Goal: Task Accomplishment & Management: Manage account settings

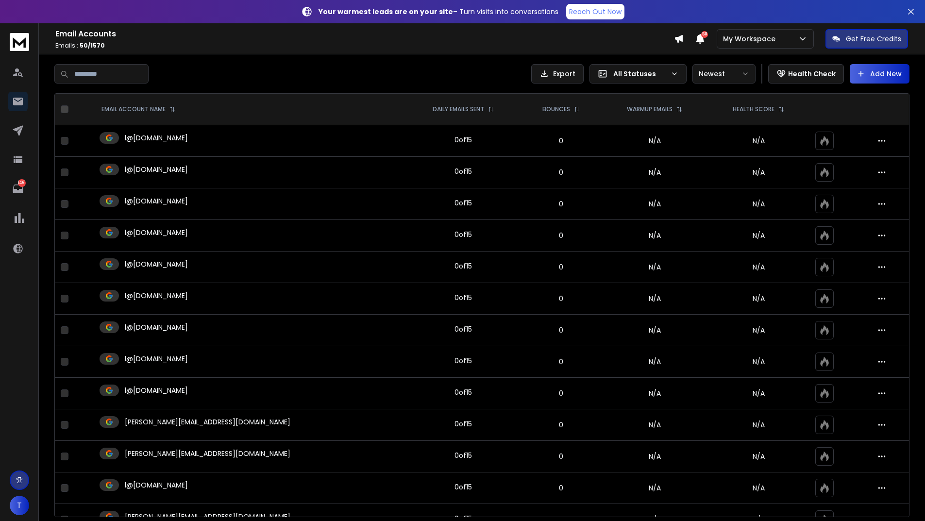
drag, startPoint x: 874, startPoint y: 72, endPoint x: 863, endPoint y: 113, distance: 42.1
click at [874, 72] on button "Add New" at bounding box center [879, 73] width 60 height 19
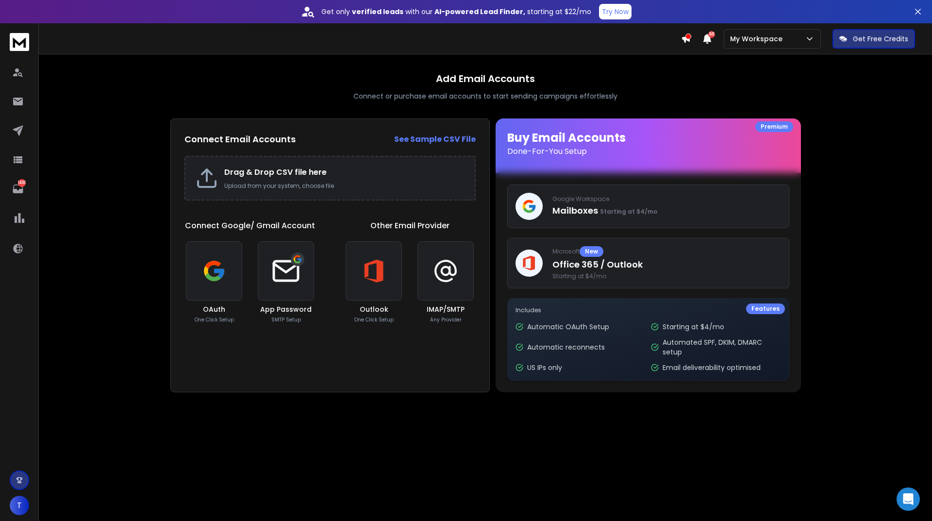
click at [214, 271] on icon at bounding box center [214, 270] width 24 height 29
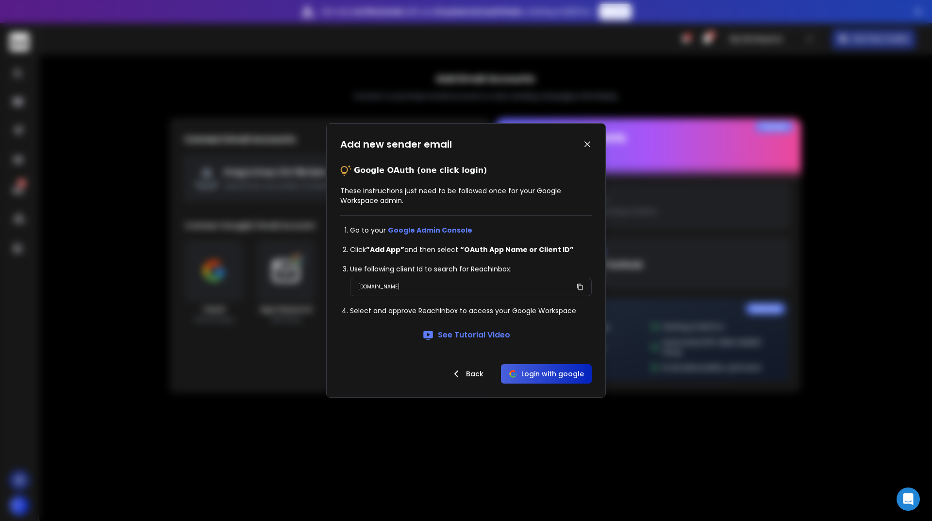
click at [552, 369] on button "Login with google" at bounding box center [546, 373] width 91 height 19
click at [538, 376] on button "Login with google" at bounding box center [546, 373] width 91 height 19
click at [534, 373] on button "Login with google" at bounding box center [546, 373] width 91 height 19
click at [560, 369] on button "Login with google" at bounding box center [546, 373] width 91 height 19
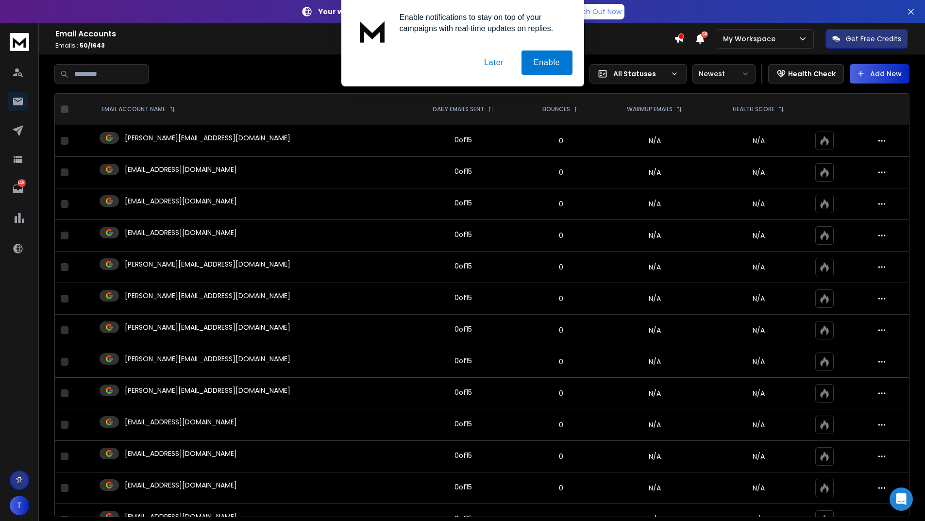
click at [879, 70] on div "Enable notifications to stay on top of your campaigns with real-time updates on…" at bounding box center [462, 43] width 925 height 86
click at [493, 63] on button "Later" at bounding box center [494, 62] width 44 height 24
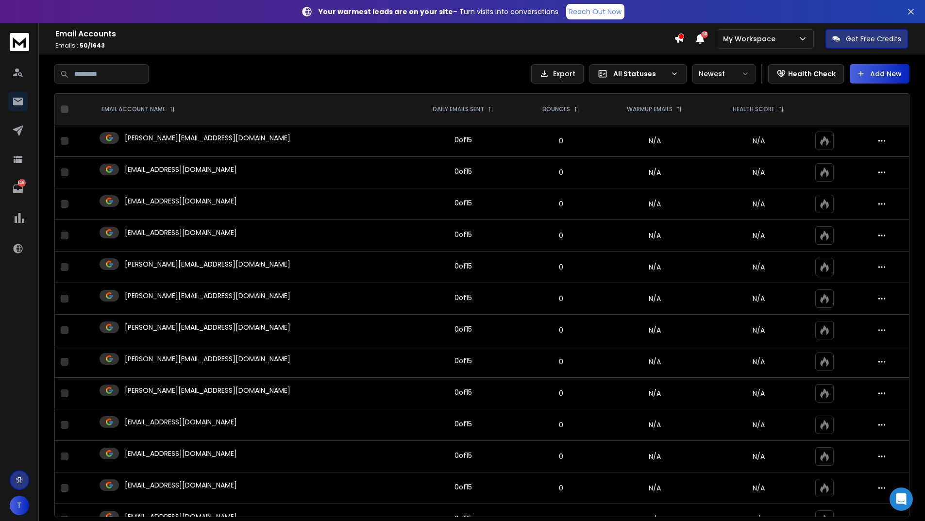
click at [883, 71] on button "Add New" at bounding box center [879, 73] width 60 height 19
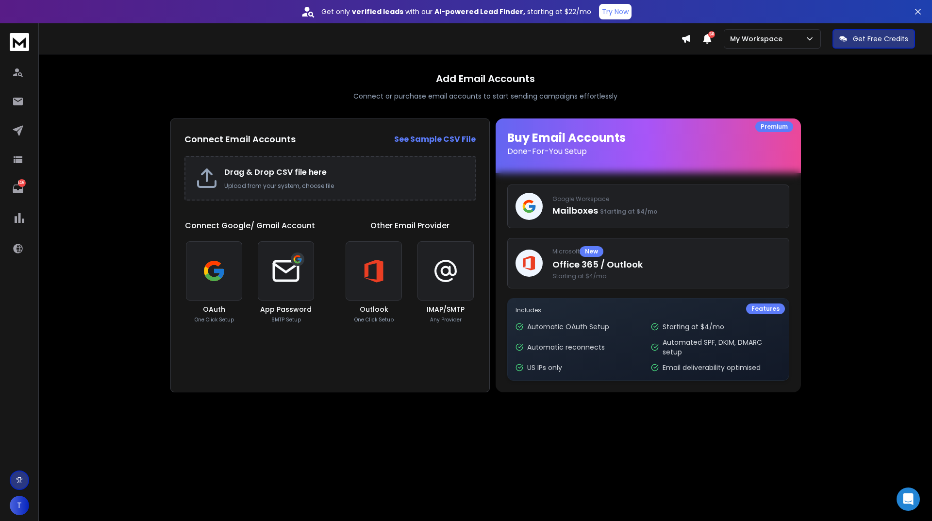
click at [229, 277] on div at bounding box center [214, 270] width 56 height 59
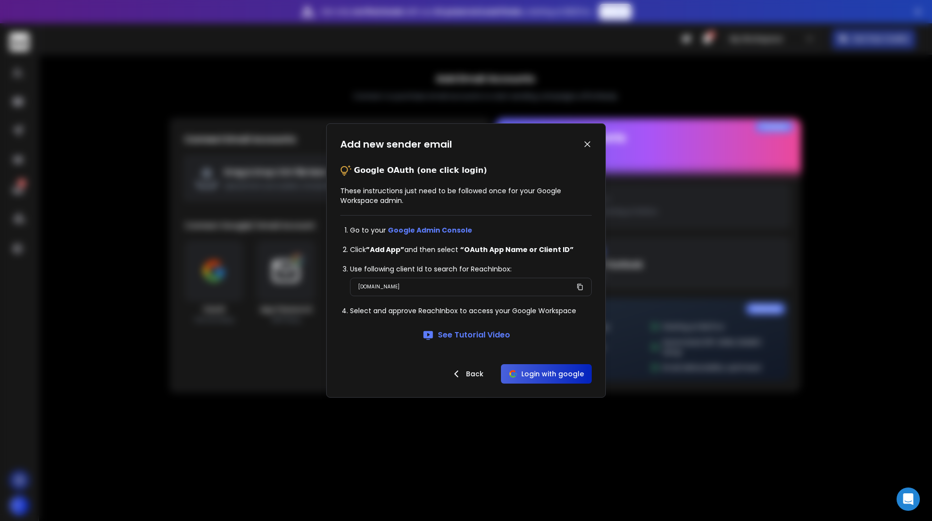
click at [546, 372] on button "Login with google" at bounding box center [546, 373] width 91 height 19
click at [619, 478] on div "Add new sender email Google OAuth (one click login) These instructions just nee…" at bounding box center [466, 260] width 932 height 521
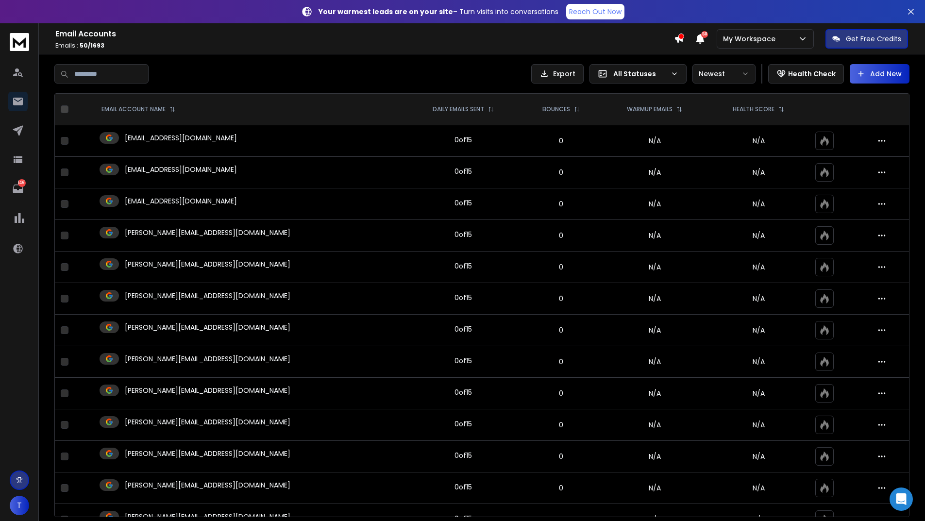
click at [874, 78] on button "Add New" at bounding box center [879, 73] width 60 height 19
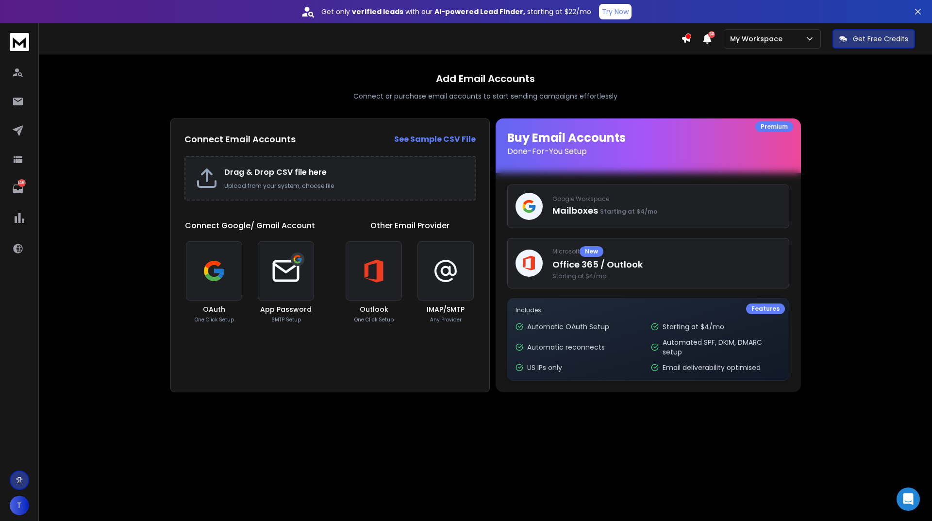
click at [220, 291] on div at bounding box center [214, 270] width 56 height 59
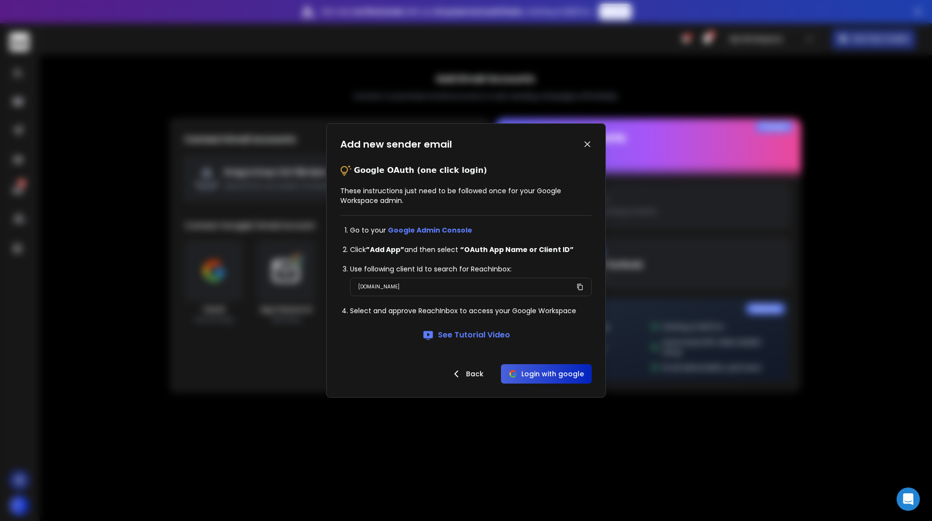
click at [531, 371] on button "Login with google" at bounding box center [546, 373] width 91 height 19
click at [521, 370] on button "Login with google" at bounding box center [546, 373] width 91 height 19
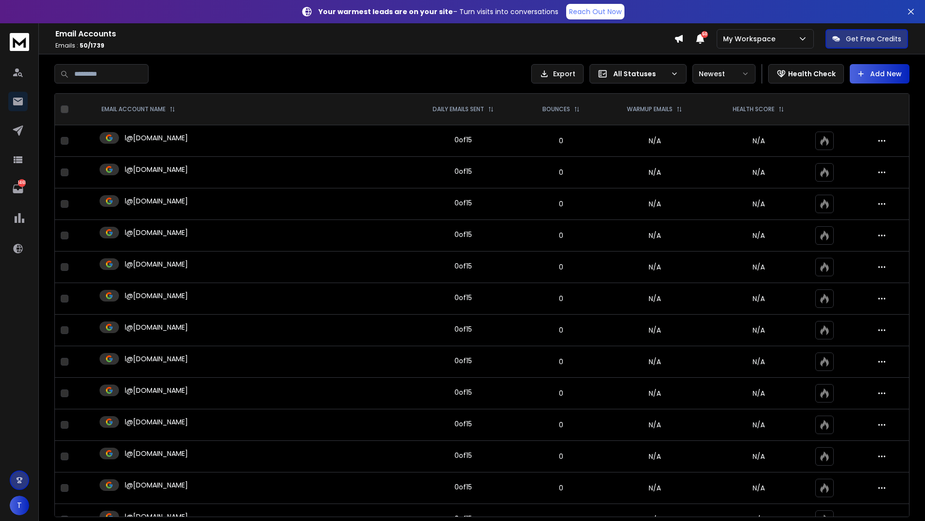
click at [860, 75] on icon at bounding box center [860, 73] width 7 height 7
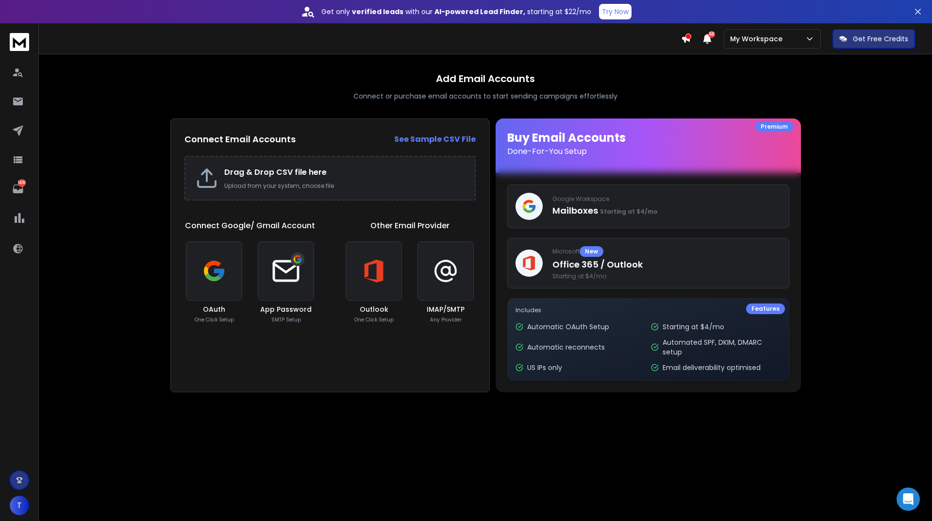
click at [213, 276] on icon at bounding box center [214, 270] width 24 height 29
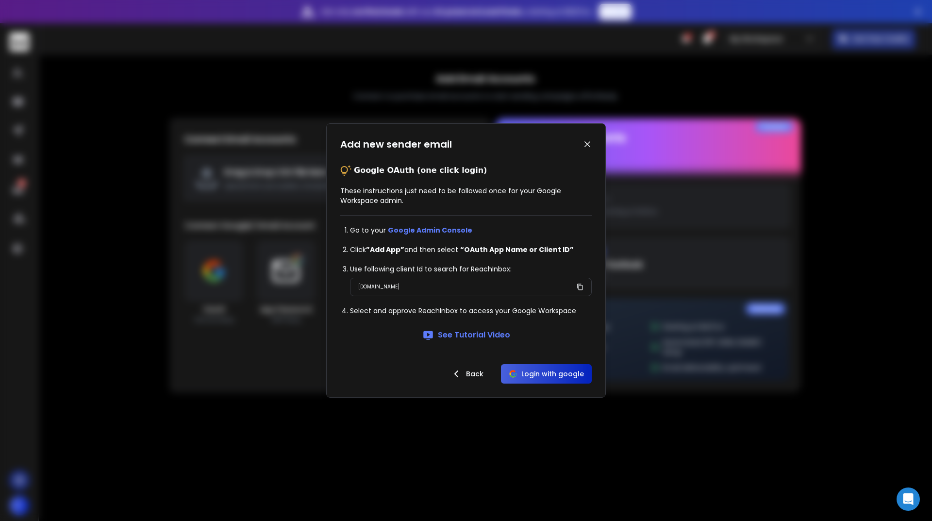
click at [537, 375] on button "Login with google" at bounding box center [546, 373] width 91 height 19
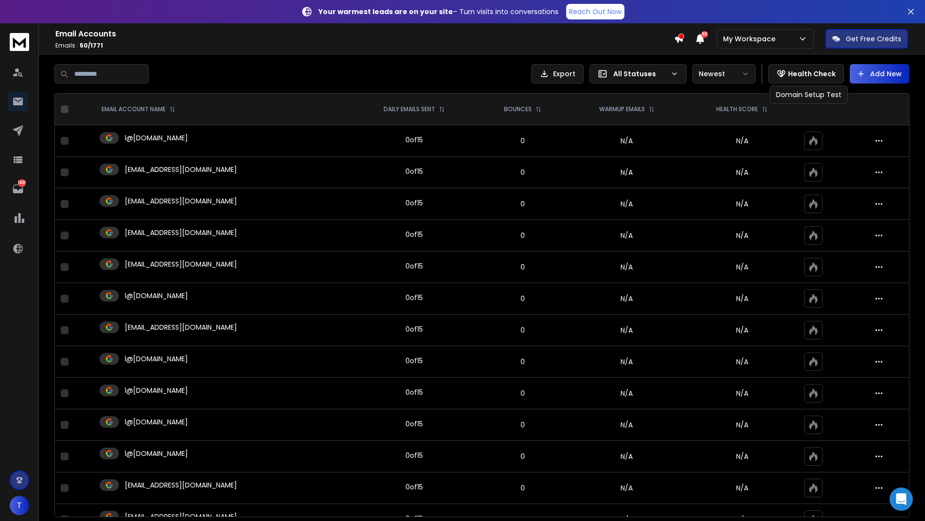
click at [864, 76] on icon at bounding box center [860, 73] width 7 height 7
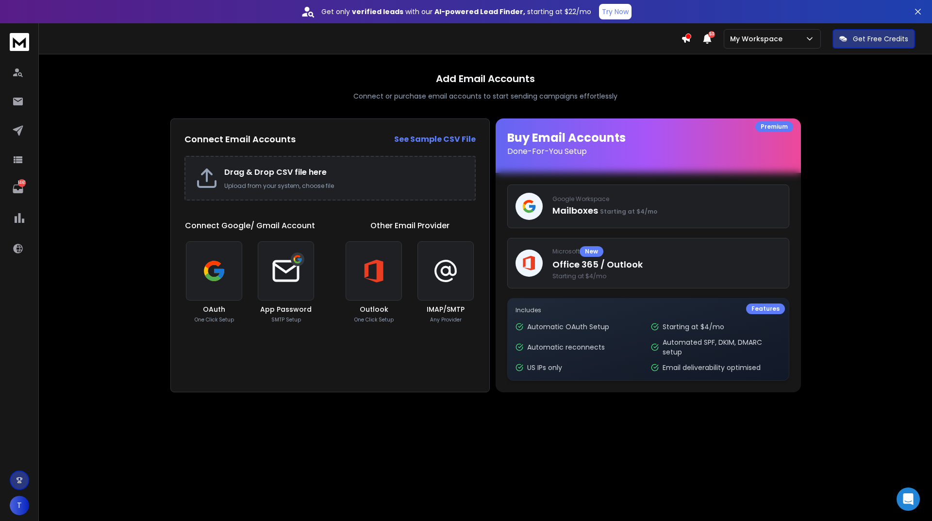
click at [223, 276] on icon at bounding box center [219, 274] width 10 height 10
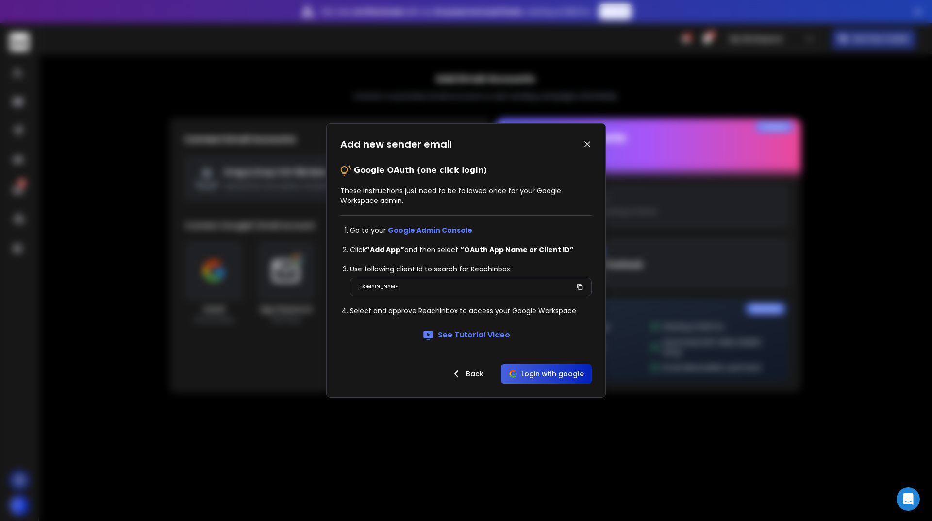
click at [545, 377] on button "Login with google" at bounding box center [546, 373] width 91 height 19
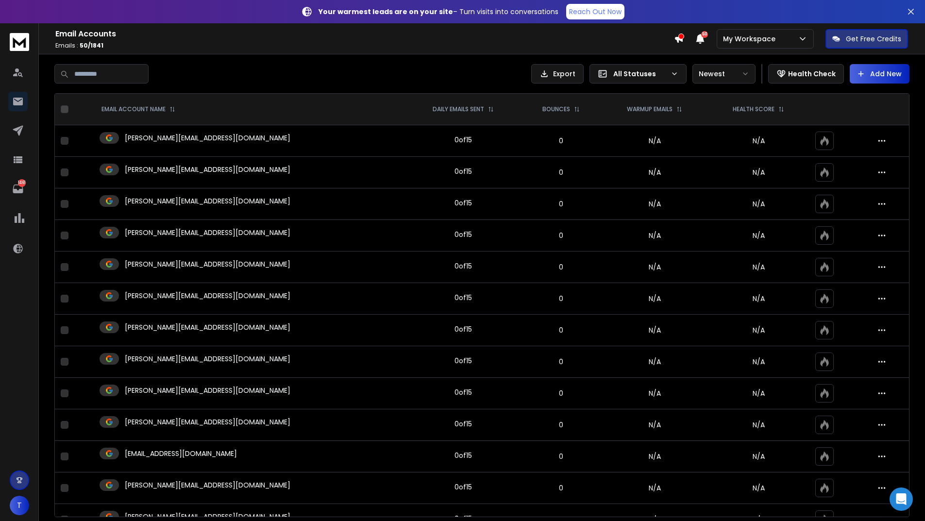
click at [876, 73] on button "Add New" at bounding box center [879, 73] width 60 height 19
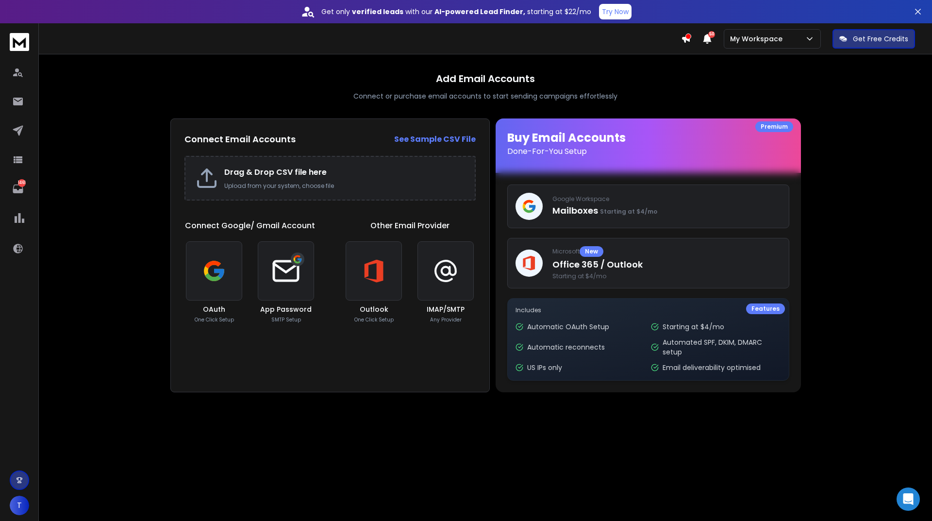
click at [230, 275] on div at bounding box center [214, 270] width 56 height 59
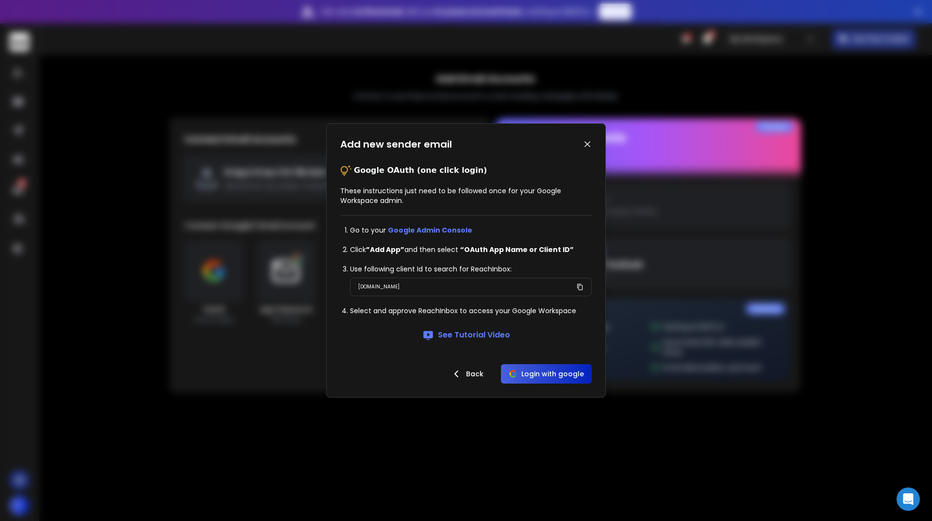
drag, startPoint x: 544, startPoint y: 375, endPoint x: 572, endPoint y: 419, distance: 53.0
click at [544, 375] on button "Login with google" at bounding box center [546, 373] width 91 height 19
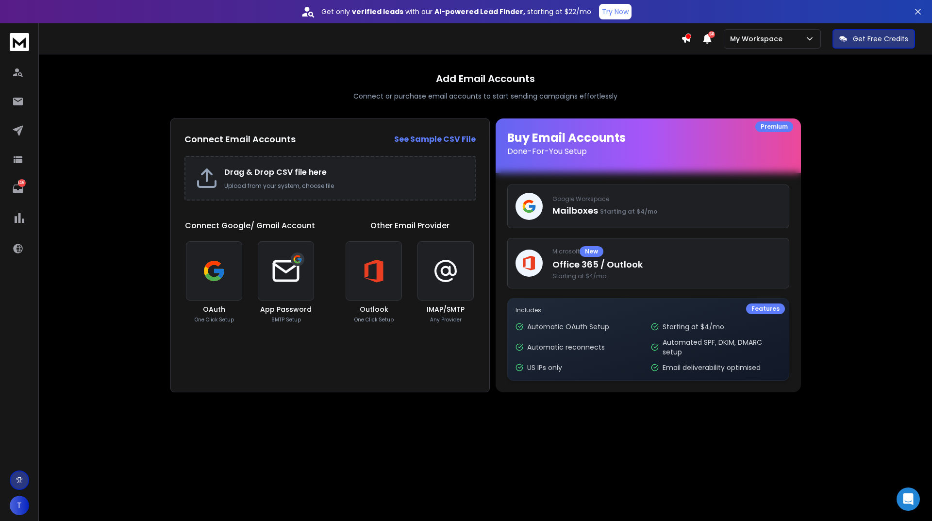
click at [225, 281] on icon at bounding box center [214, 270] width 24 height 29
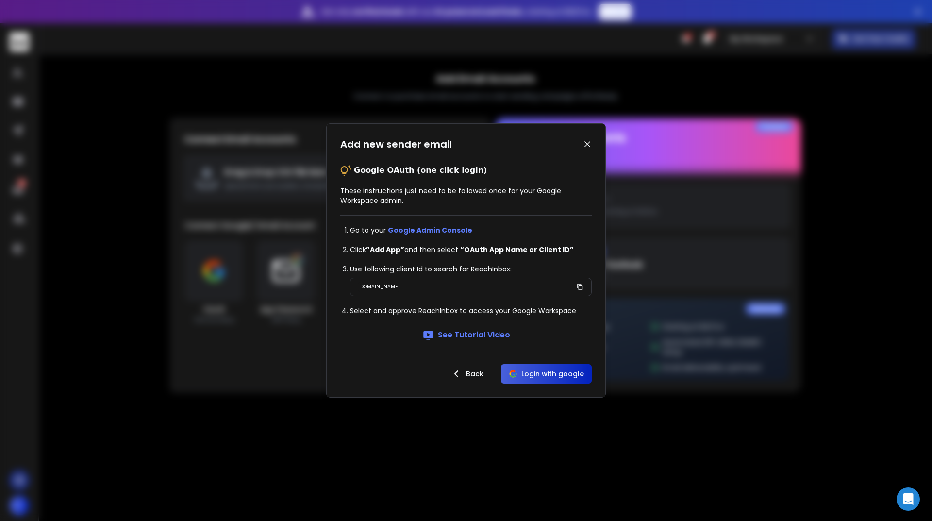
click at [526, 371] on button "Login with google" at bounding box center [546, 373] width 91 height 19
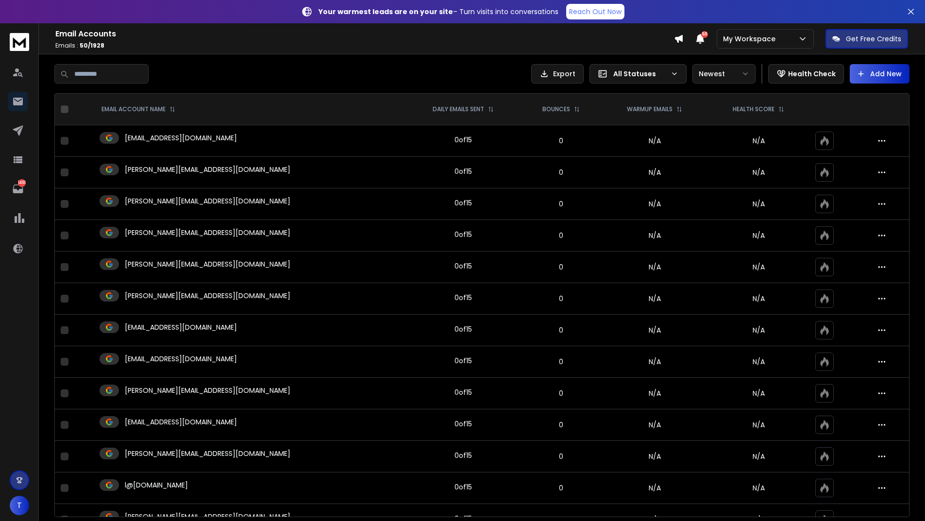
click at [872, 68] on button "Add New" at bounding box center [879, 73] width 60 height 19
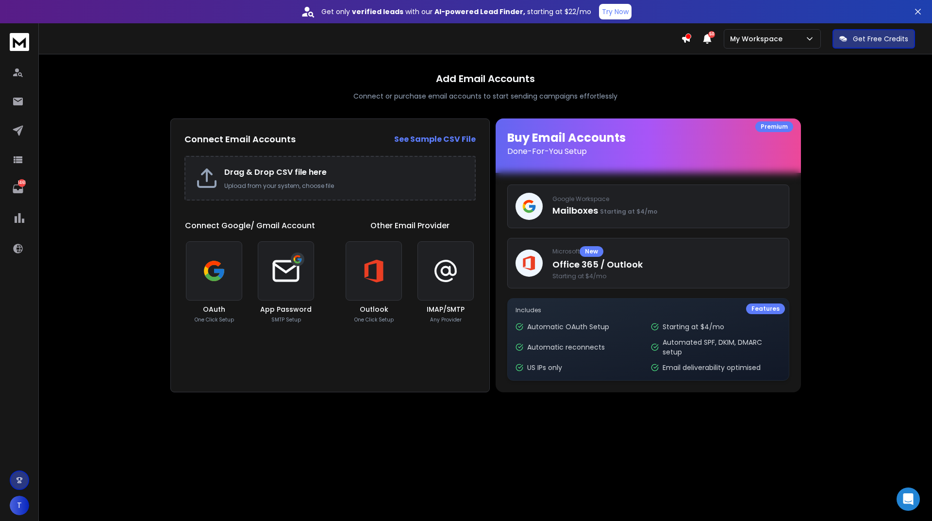
click at [222, 273] on icon at bounding box center [219, 274] width 10 height 10
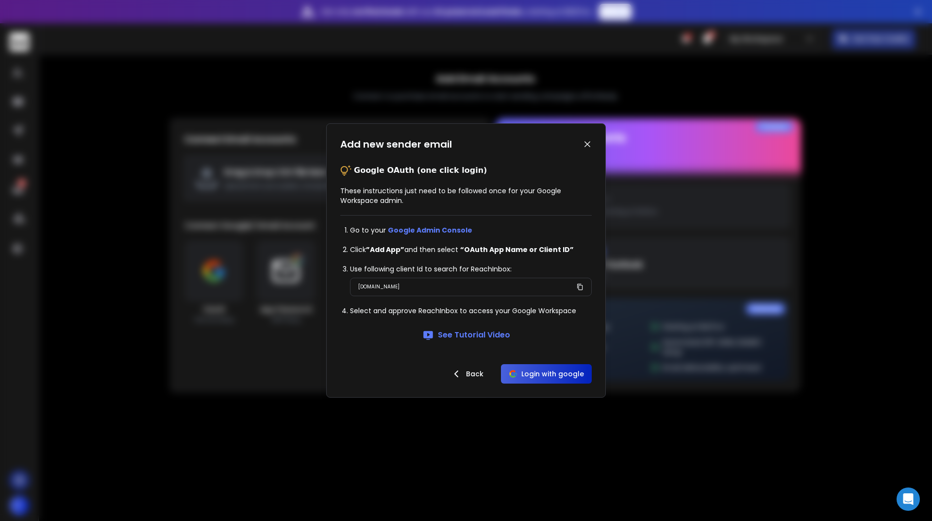
drag, startPoint x: 546, startPoint y: 369, endPoint x: 529, endPoint y: 349, distance: 26.1
click at [546, 367] on button "Login with google" at bounding box center [546, 373] width 91 height 19
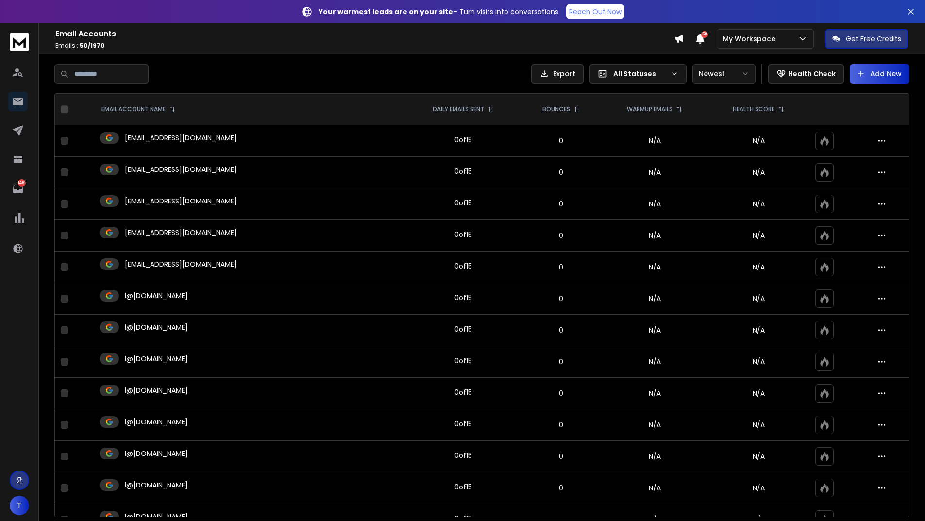
click at [880, 87] on div "Export All Statuses Newest Health Check Add New EMAIL ACCOUNT NAME DAILY EMAILS…" at bounding box center [481, 290] width 855 height 453
click at [877, 74] on button "Add New" at bounding box center [879, 73] width 60 height 19
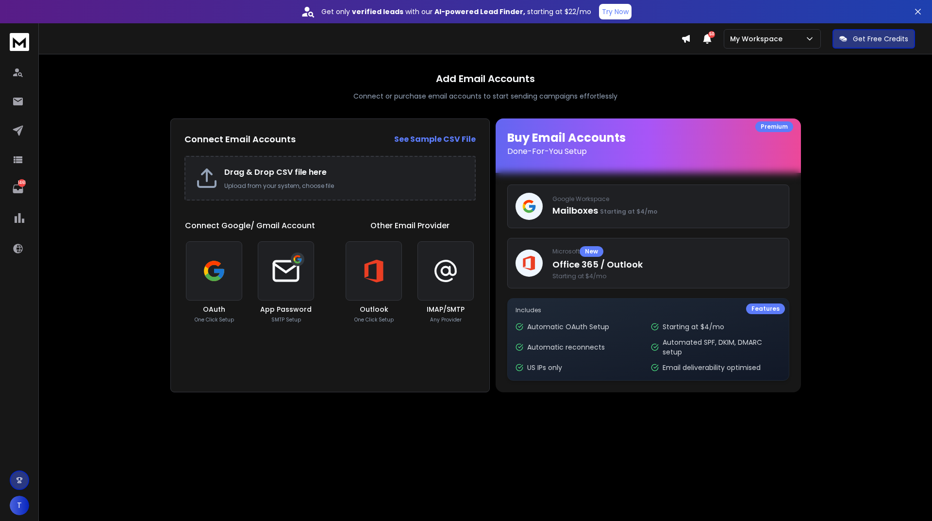
click at [194, 265] on div at bounding box center [214, 270] width 56 height 59
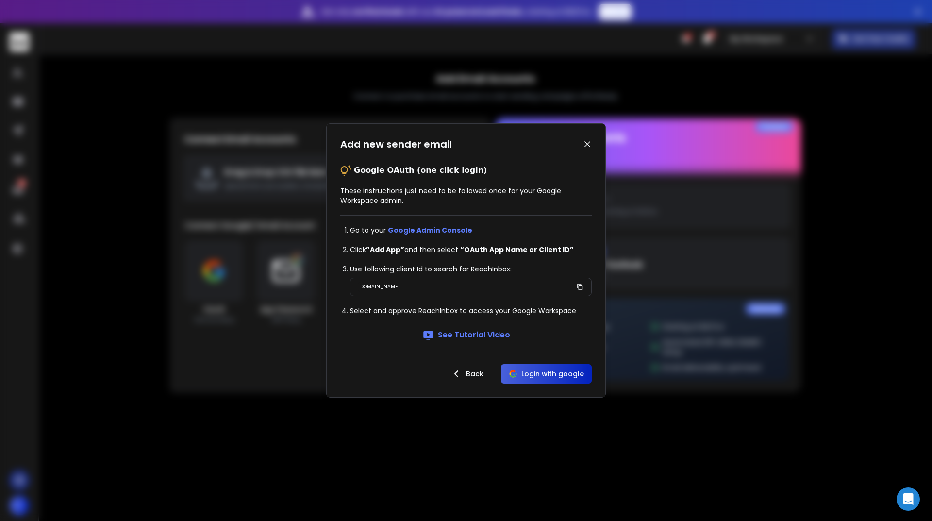
click at [539, 378] on button "Login with google" at bounding box center [546, 373] width 91 height 19
